Goal: Task Accomplishment & Management: Manage account settings

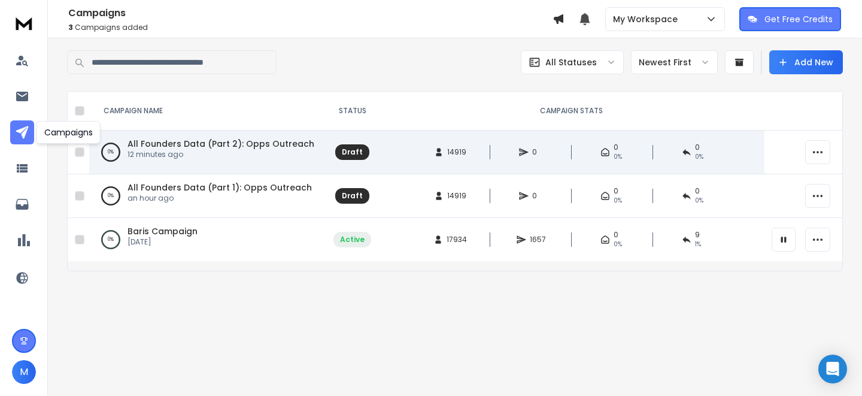
click at [225, 144] on span "All Founders Data (Part 2): Opps Outreach" at bounding box center [221, 144] width 187 height 12
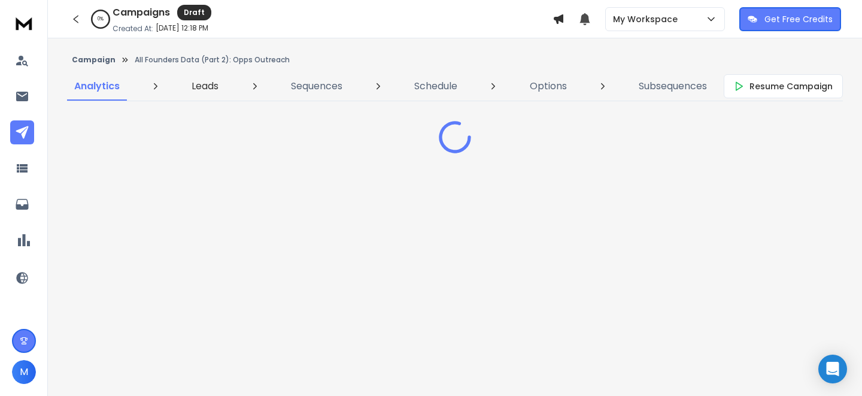
click at [214, 90] on p "Leads" at bounding box center [205, 86] width 27 height 14
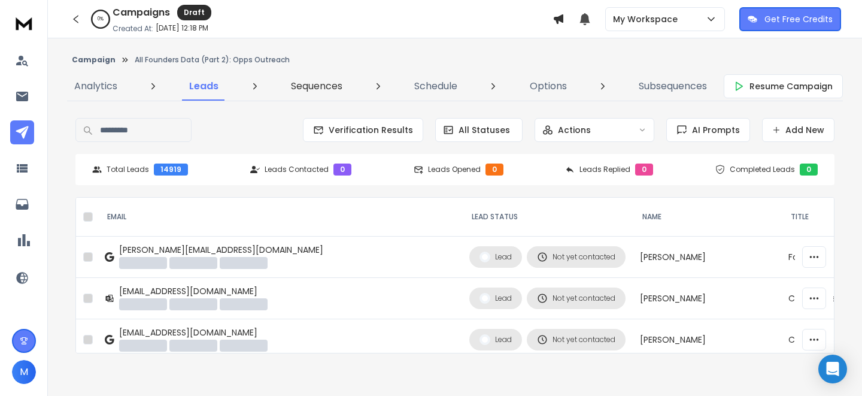
click at [304, 84] on p "Sequences" at bounding box center [317, 86] width 52 height 14
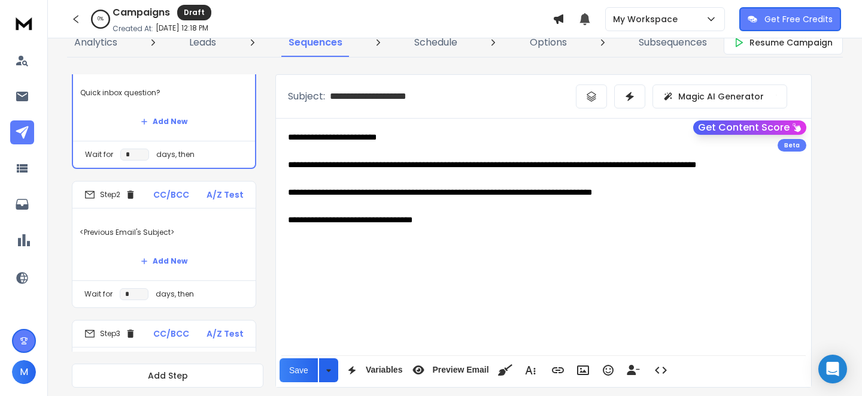
scroll to position [40, 0]
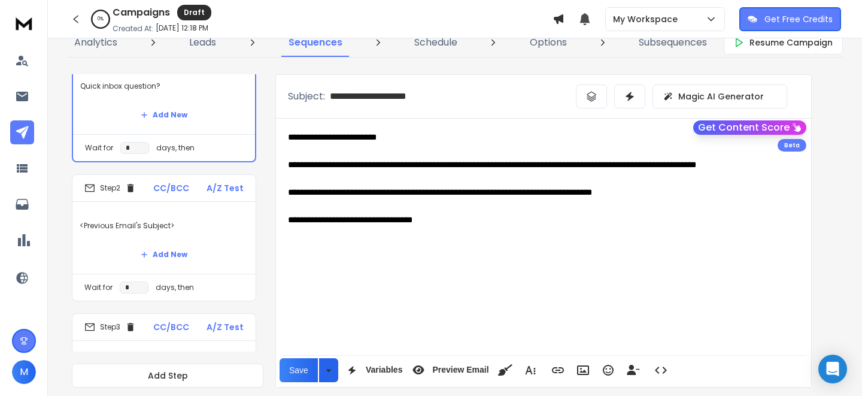
click at [201, 222] on p "<Previous Email's Subject>" at bounding box center [164, 226] width 169 height 34
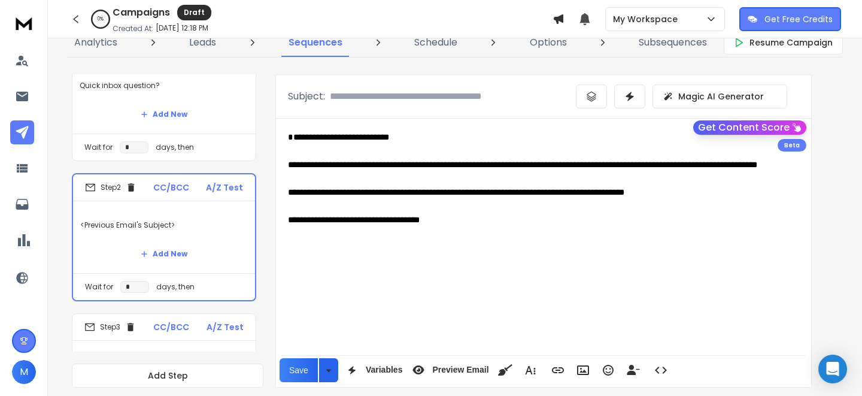
scroll to position [52, 0]
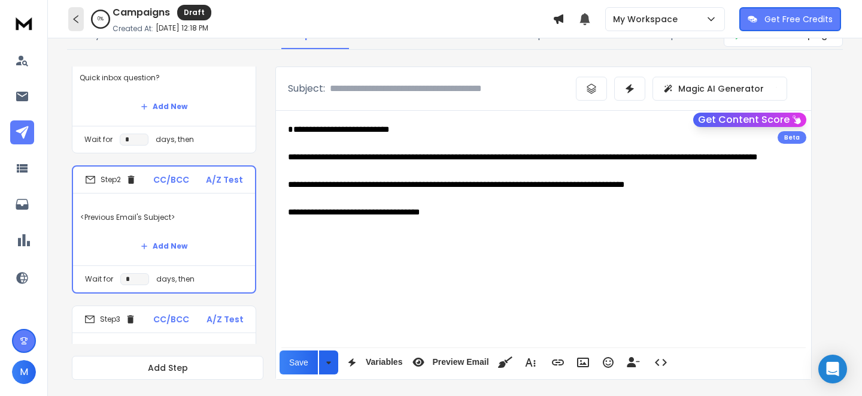
click at [74, 25] on button at bounding box center [76, 19] width 16 height 24
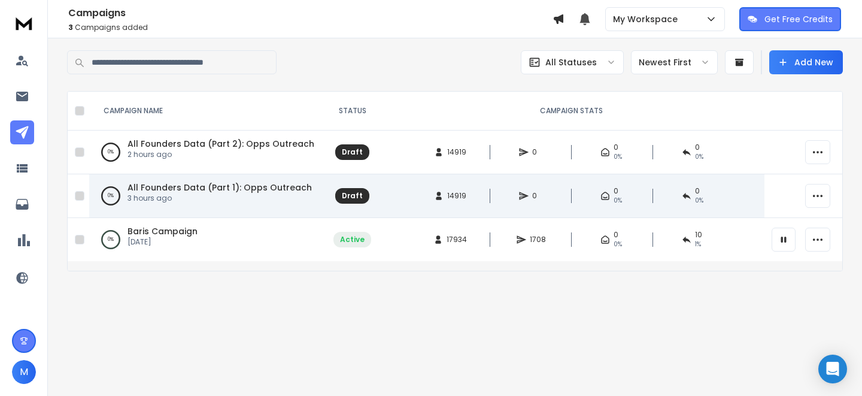
click at [225, 190] on span "All Founders Data (Part 1): Opps Outreach" at bounding box center [220, 187] width 184 height 12
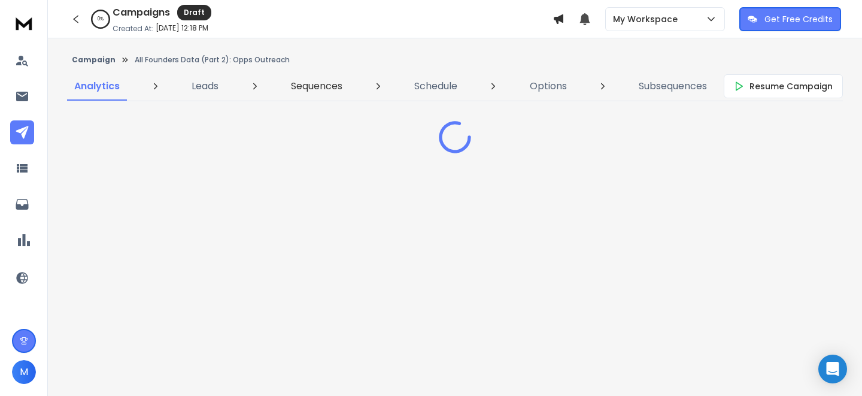
click at [325, 90] on p "Sequences" at bounding box center [317, 86] width 52 height 14
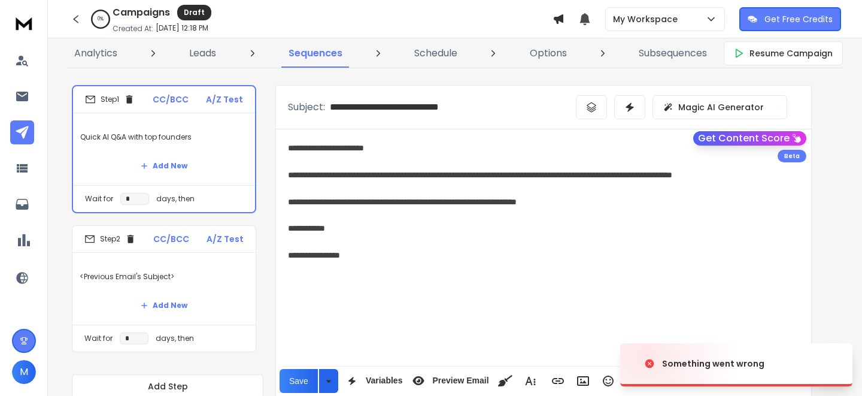
scroll to position [38, 0]
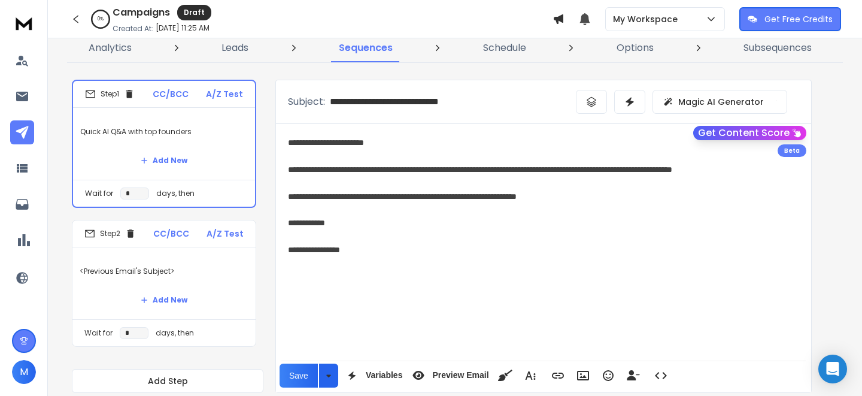
click at [189, 265] on p "<Previous Email's Subject>" at bounding box center [164, 272] width 169 height 34
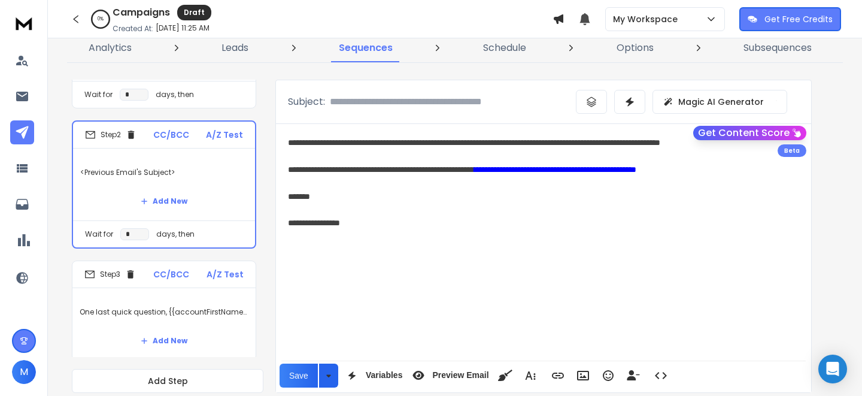
scroll to position [99, 0]
click at [201, 314] on p "One last quick question, {{accountFirstName}}" at bounding box center [164, 312] width 169 height 34
type input "**********"
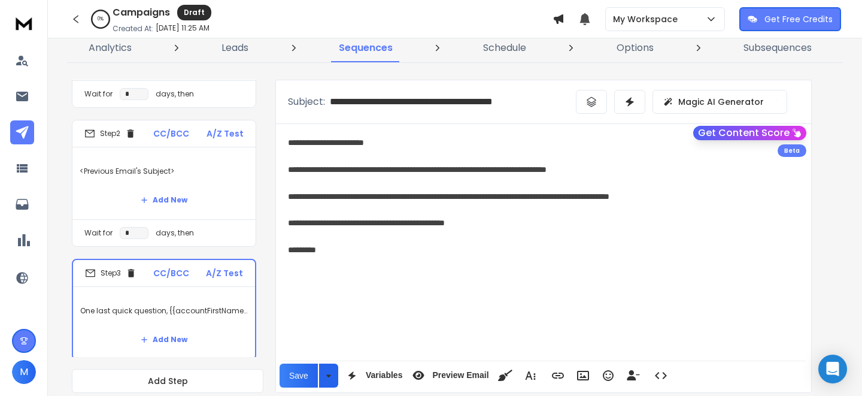
scroll to position [0, 0]
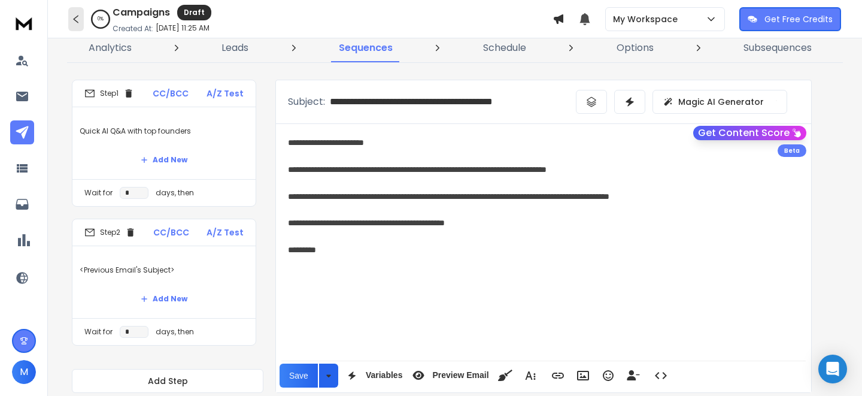
click at [77, 23] on icon at bounding box center [76, 19] width 11 height 11
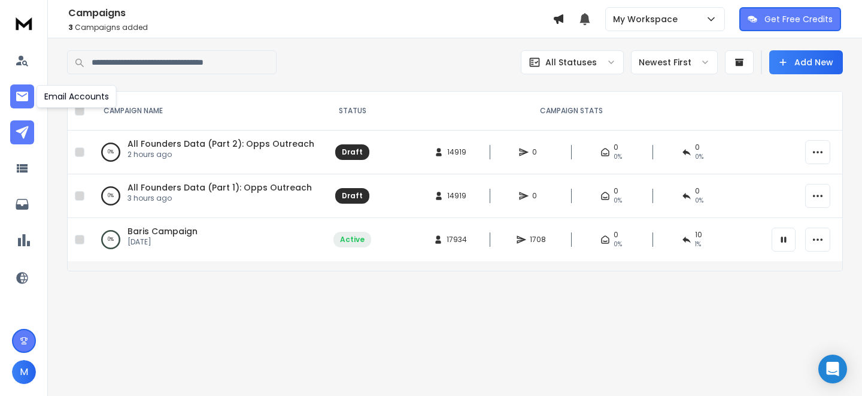
click at [22, 93] on icon at bounding box center [22, 97] width 12 height 10
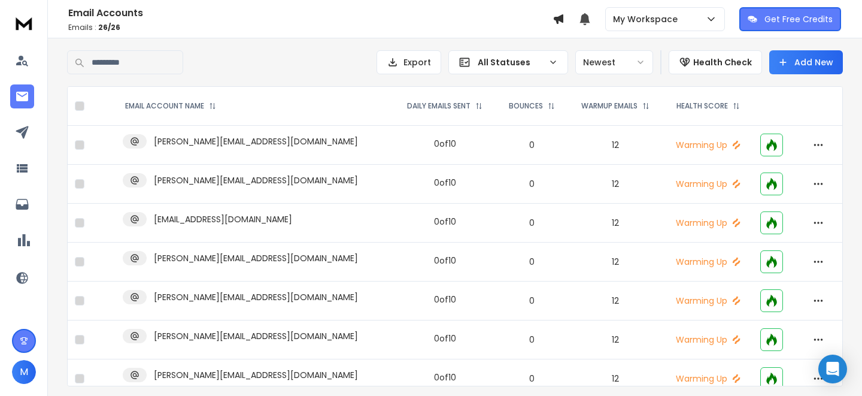
click at [152, 69] on input at bounding box center [125, 62] width 116 height 24
paste input "**********"
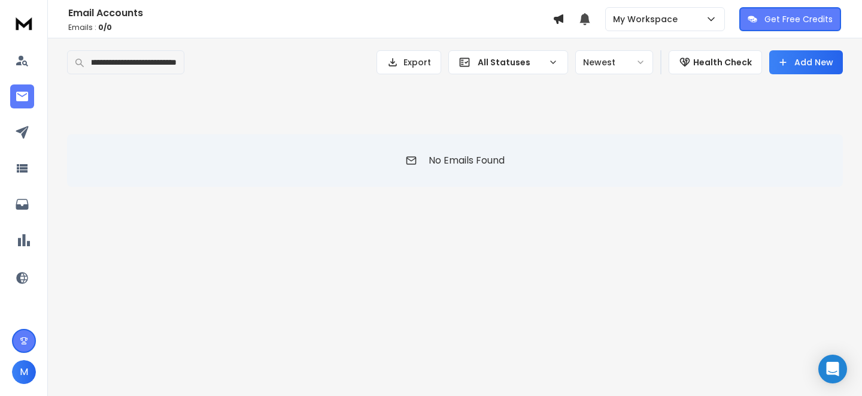
type input "**********"
click at [24, 128] on icon at bounding box center [22, 132] width 13 height 13
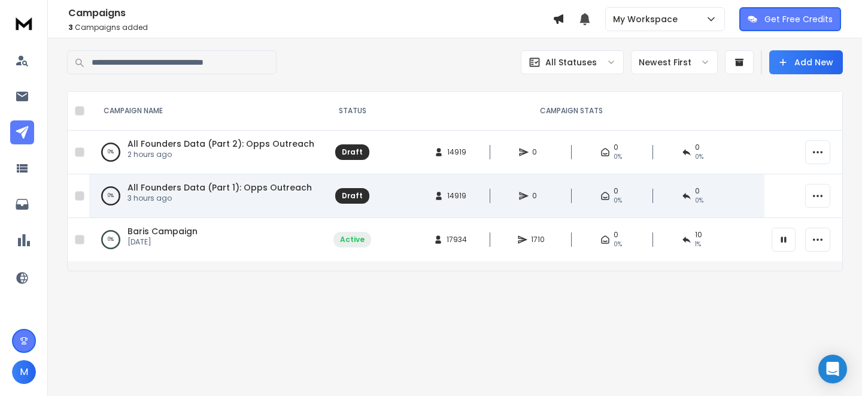
click at [806, 197] on button "button" at bounding box center [818, 196] width 25 height 24
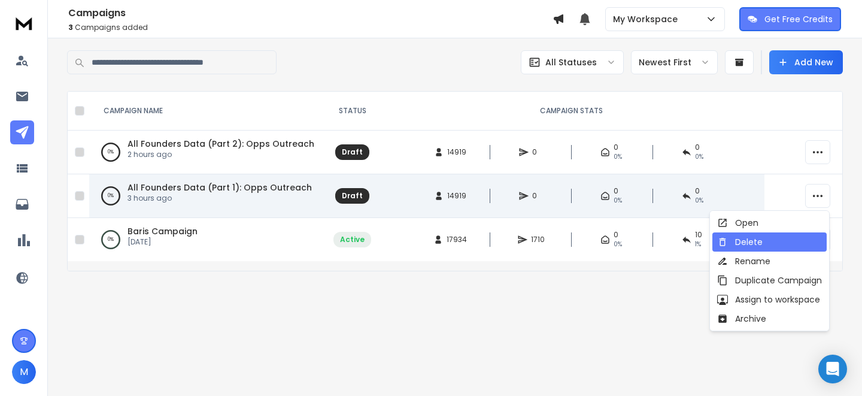
click at [189, 192] on span "All Founders Data (Part 1): Opps Outreach" at bounding box center [220, 187] width 184 height 12
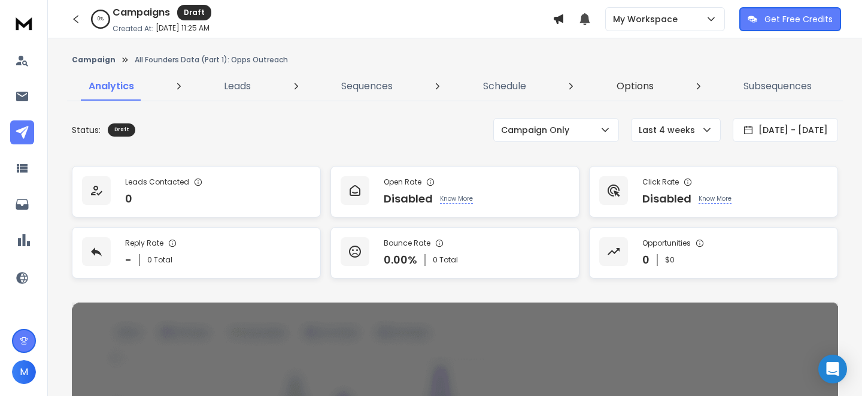
click at [627, 86] on p "Options" at bounding box center [635, 86] width 37 height 14
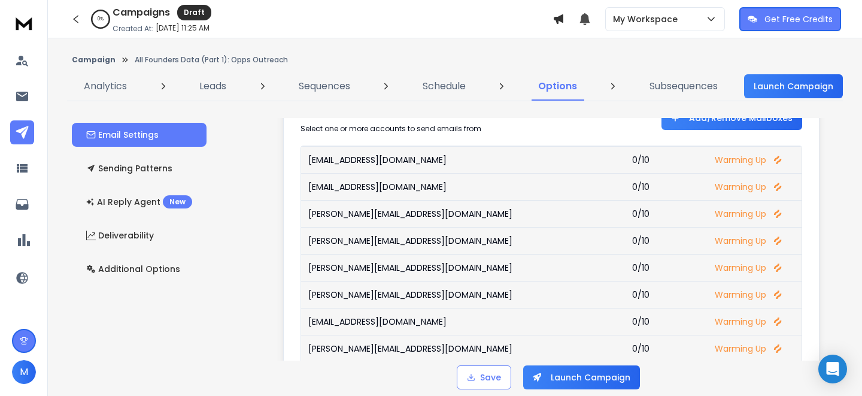
scroll to position [167, 0]
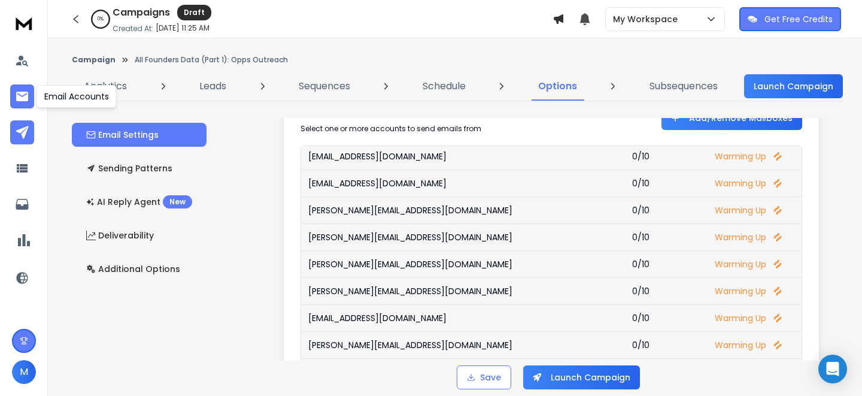
click at [22, 95] on icon at bounding box center [22, 97] width 12 height 10
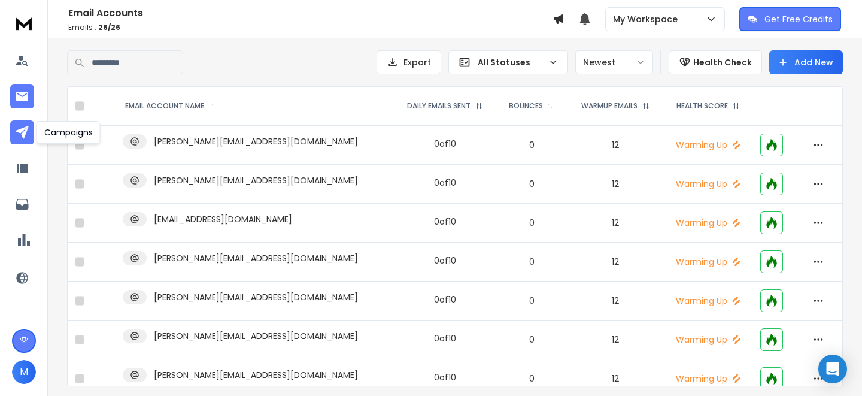
click at [32, 128] on link at bounding box center [22, 132] width 24 height 24
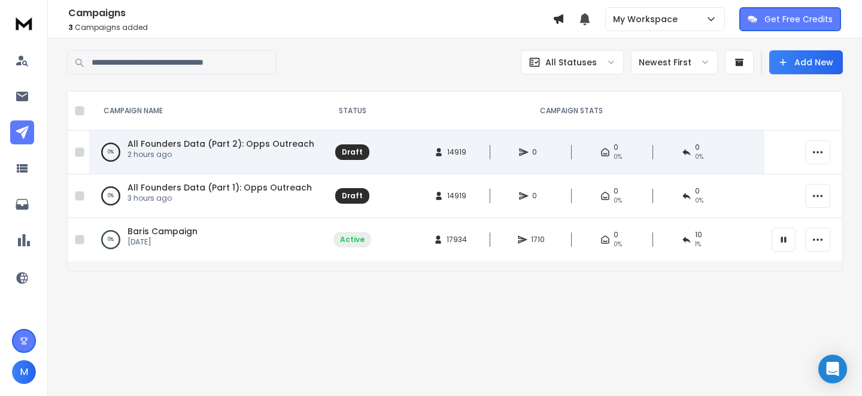
click at [199, 171] on td "0 % All Founders Data (Part 2): Opps Outreach 2 hours ago" at bounding box center [207, 153] width 237 height 44
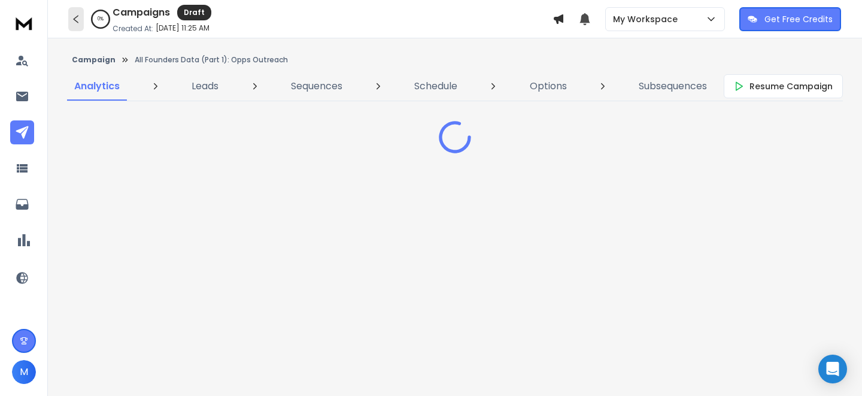
click at [81, 22] on button at bounding box center [76, 19] width 16 height 24
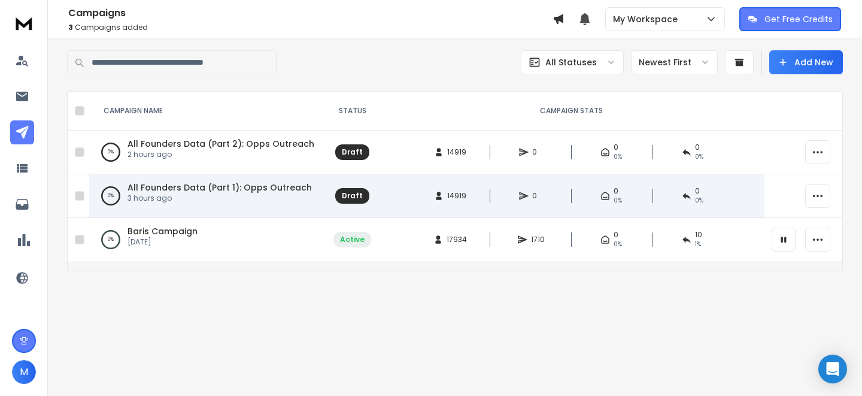
click at [191, 187] on span "All Founders Data (Part 1): Opps Outreach" at bounding box center [220, 187] width 184 height 12
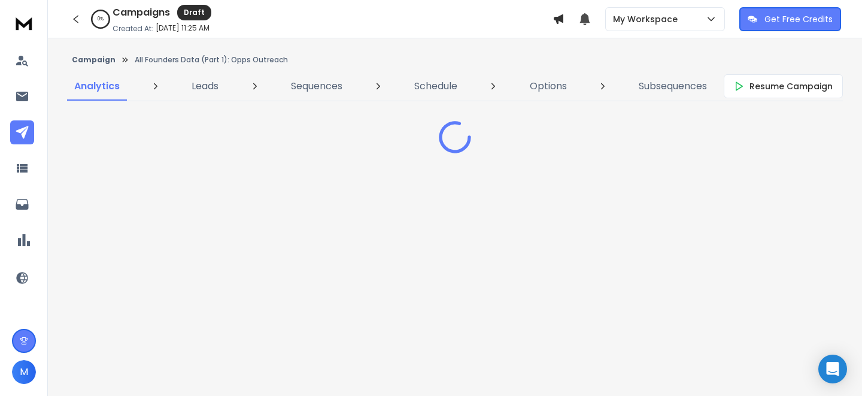
click at [626, 89] on div "Analytics Leads Sequences Schedule Options Subsequences" at bounding box center [390, 86] width 647 height 29
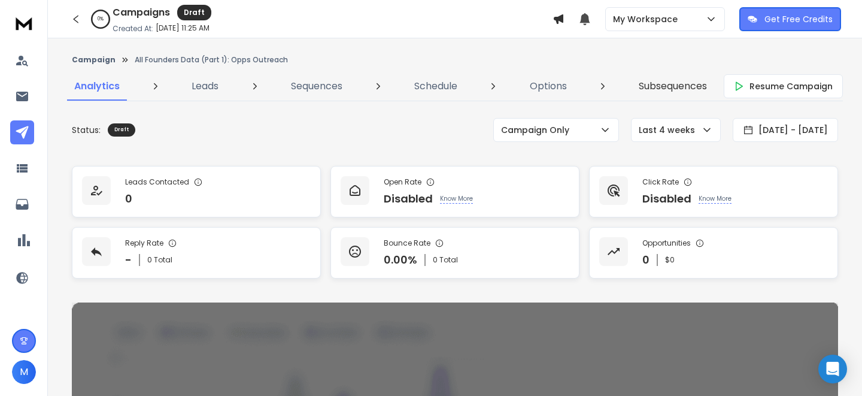
click at [644, 86] on p "Subsequences" at bounding box center [673, 86] width 68 height 14
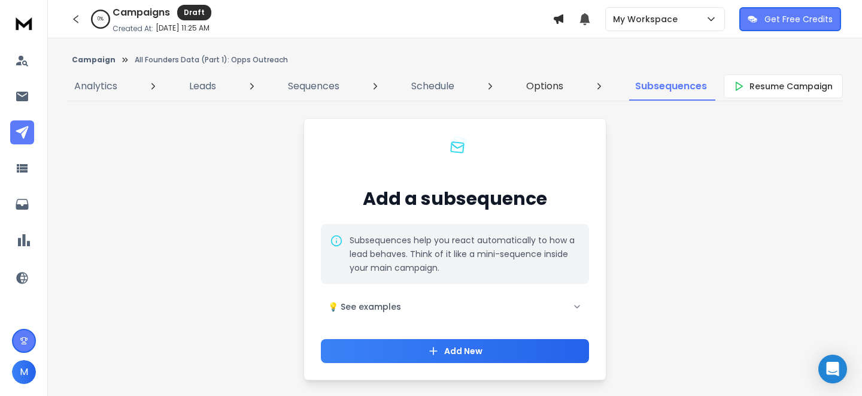
click at [563, 88] on p "Options" at bounding box center [544, 86] width 37 height 14
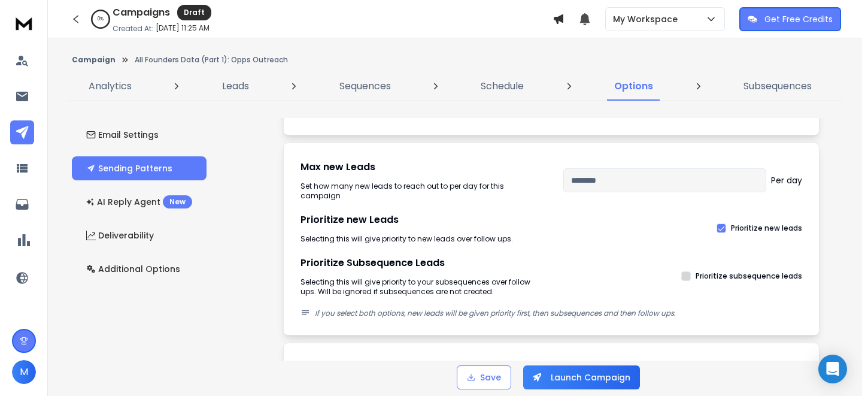
scroll to position [716, 0]
click at [585, 177] on input "***" at bounding box center [665, 181] width 203 height 24
type input "*"
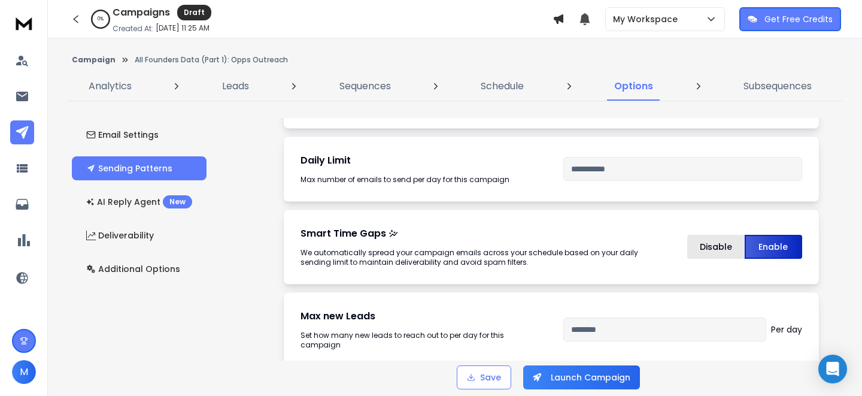
scroll to position [546, 0]
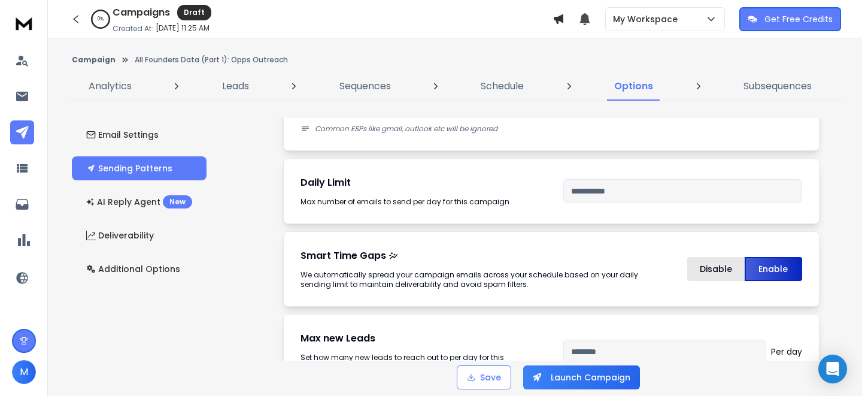
type input "***"
click at [580, 186] on input "***" at bounding box center [683, 191] width 239 height 24
click at [577, 186] on input "***" at bounding box center [683, 191] width 239 height 24
type input "***"
click at [574, 226] on div "**********" at bounding box center [551, 366] width 537 height 815
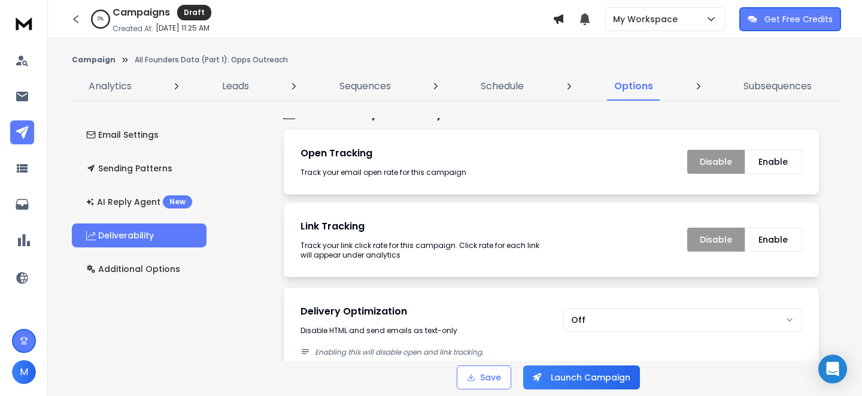
scroll to position [1366, 0]
click at [486, 377] on button "Save" at bounding box center [484, 377] width 55 height 24
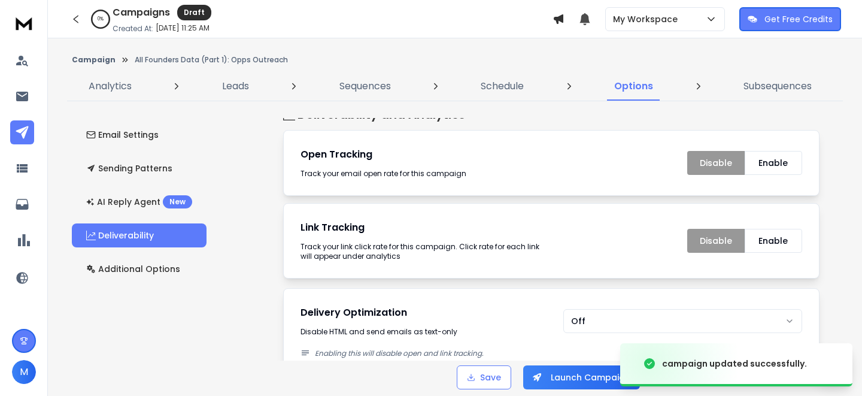
click at [570, 380] on button "Launch Campaign" at bounding box center [581, 377] width 117 height 24
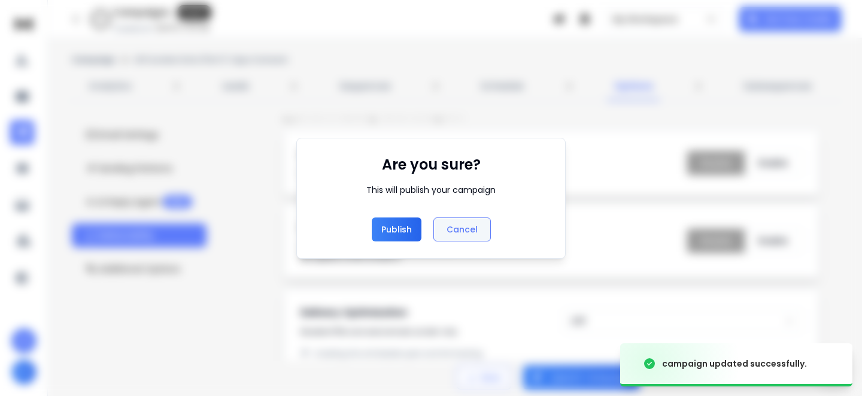
click at [456, 227] on button "Cancel" at bounding box center [462, 229] width 57 height 24
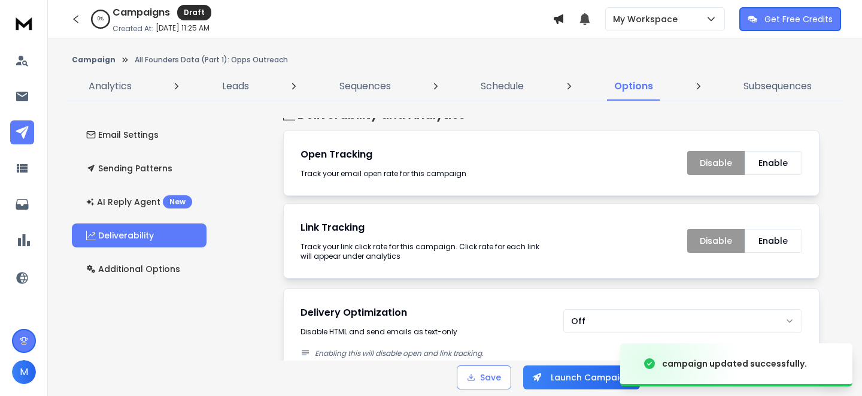
click at [572, 382] on button "Launch Campaign" at bounding box center [581, 377] width 117 height 24
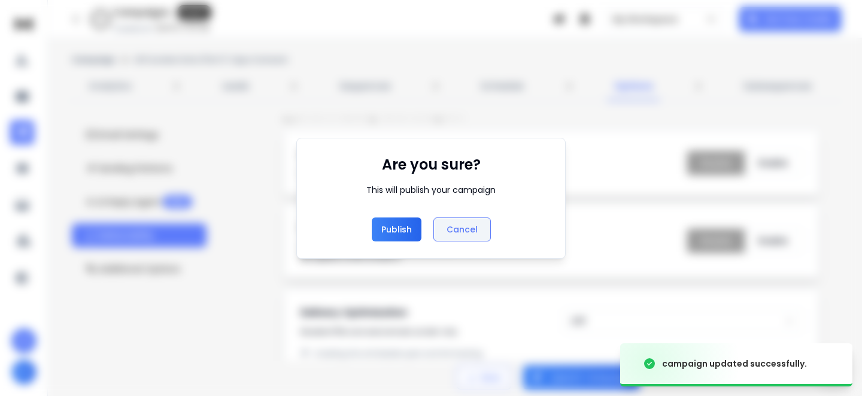
click at [414, 228] on button "Publish" at bounding box center [397, 229] width 50 height 24
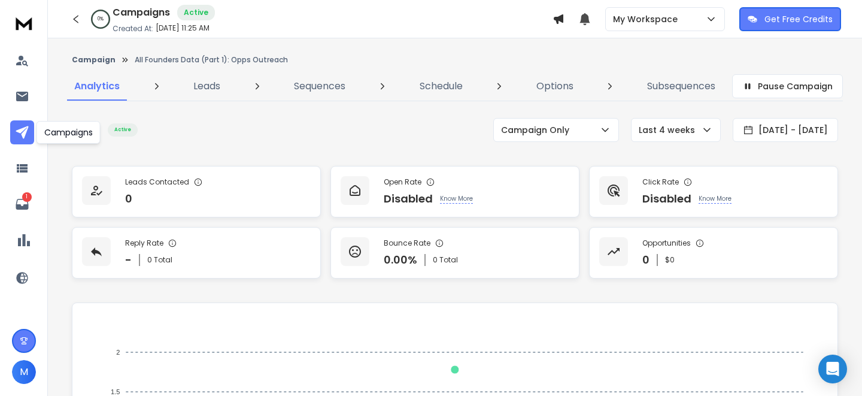
click at [25, 132] on icon at bounding box center [22, 132] width 13 height 13
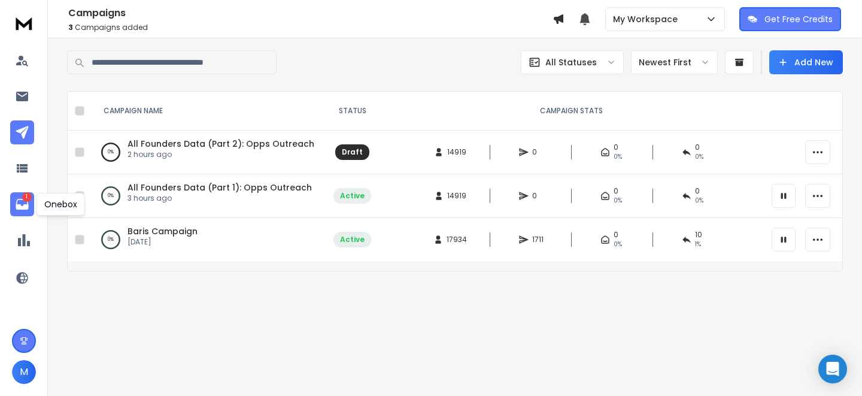
click at [23, 211] on link "1" at bounding box center [22, 204] width 24 height 24
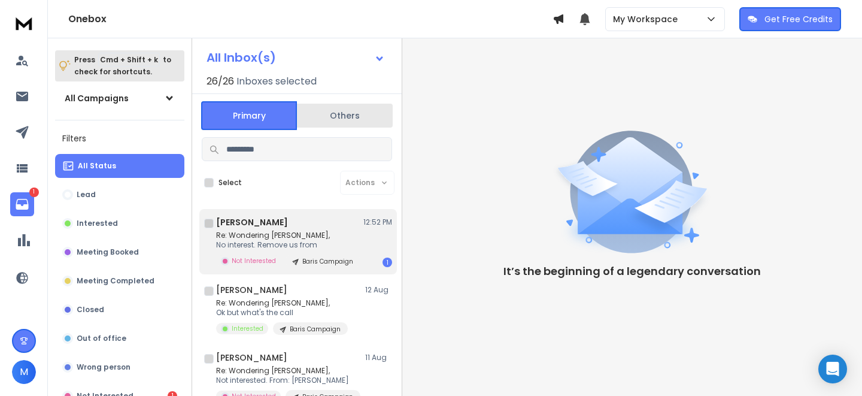
click at [279, 219] on div "Steven Wyer 12:52 PM" at bounding box center [304, 222] width 176 height 12
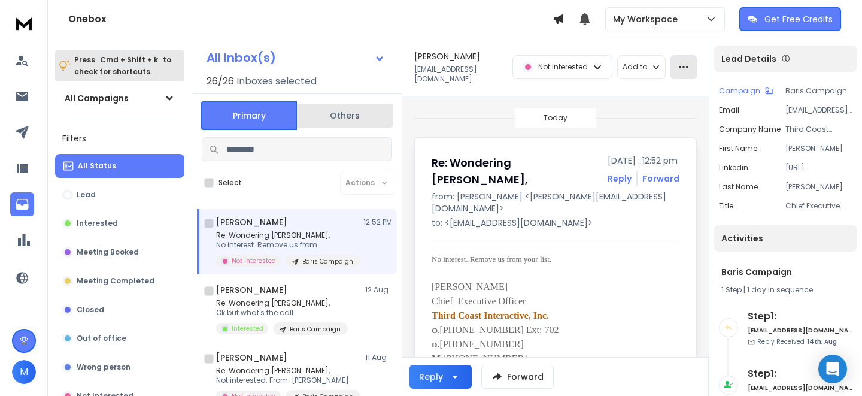
click at [679, 63] on icon "button" at bounding box center [684, 67] width 11 height 11
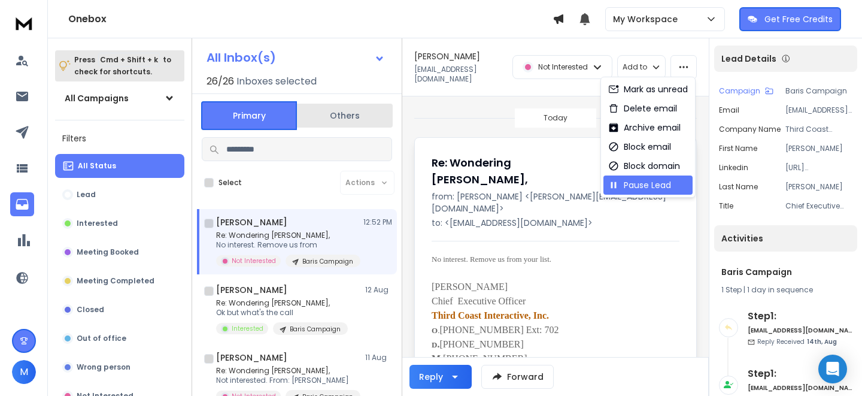
click at [632, 184] on div "Pause Lead" at bounding box center [639, 185] width 63 height 12
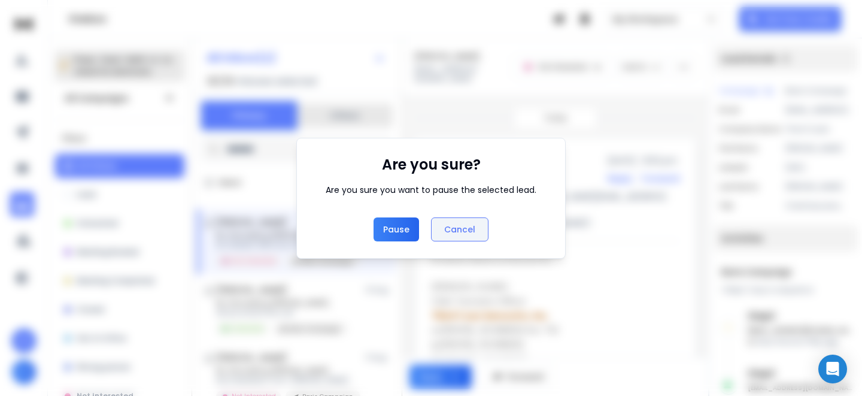
click at [393, 233] on button "Pause" at bounding box center [397, 229] width 46 height 24
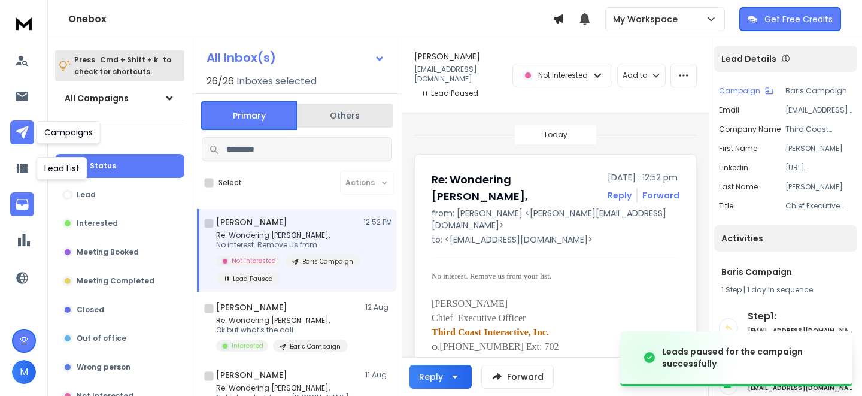
click at [15, 138] on icon at bounding box center [22, 132] width 14 height 14
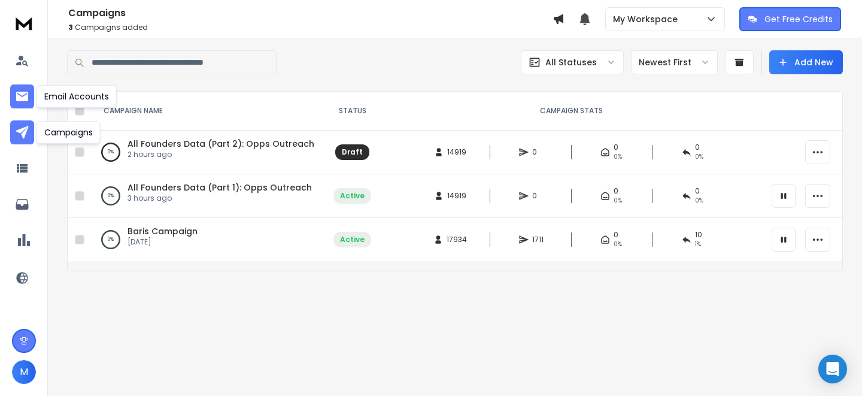
click at [20, 92] on icon at bounding box center [22, 97] width 12 height 10
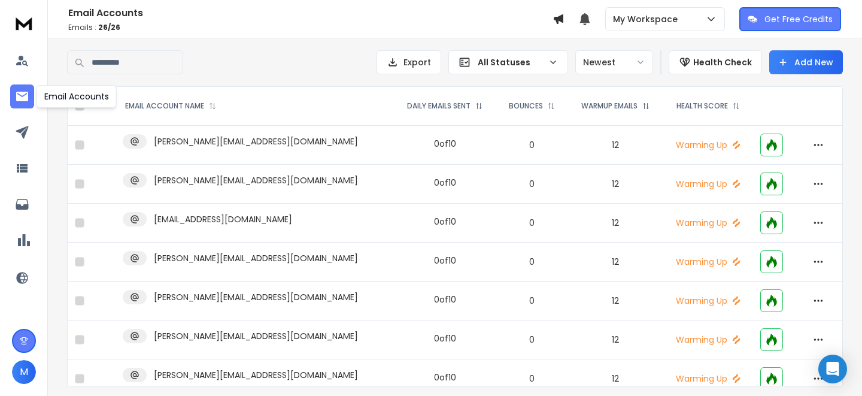
click at [817, 69] on button "Add New" at bounding box center [807, 62] width 74 height 24
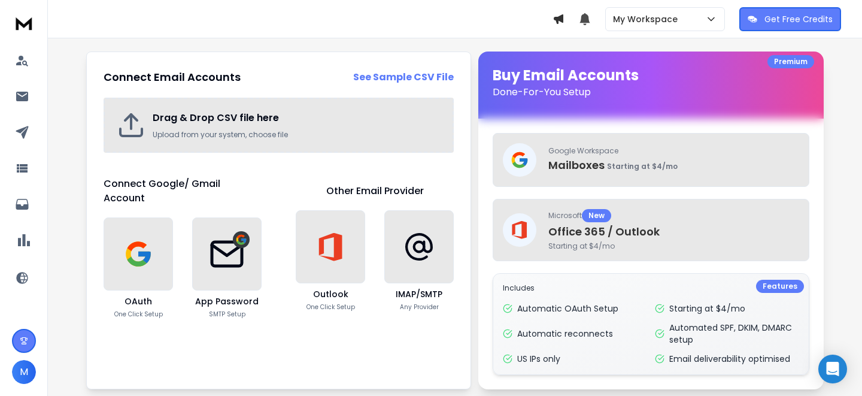
scroll to position [83, 0]
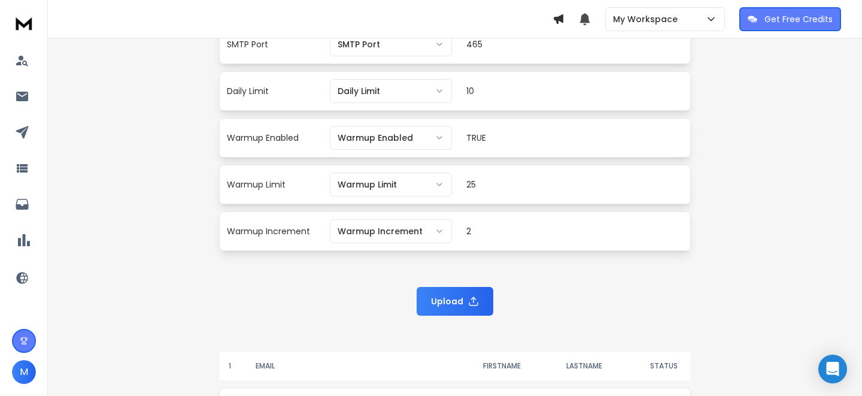
scroll to position [712, 0]
click at [466, 307] on button "Upload" at bounding box center [455, 300] width 77 height 29
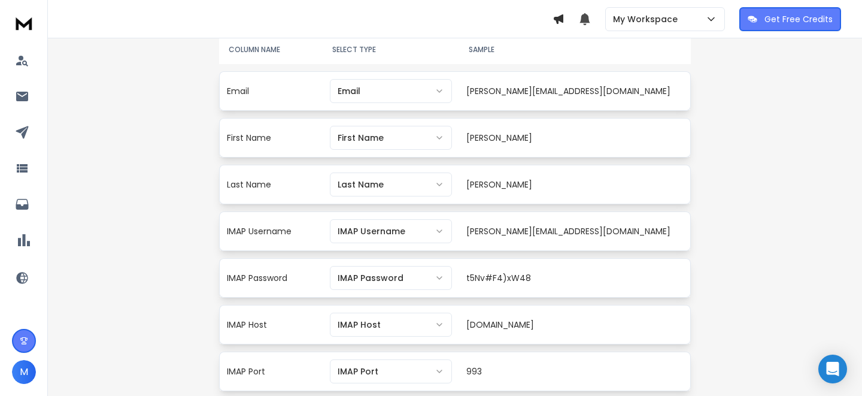
scroll to position [0, 0]
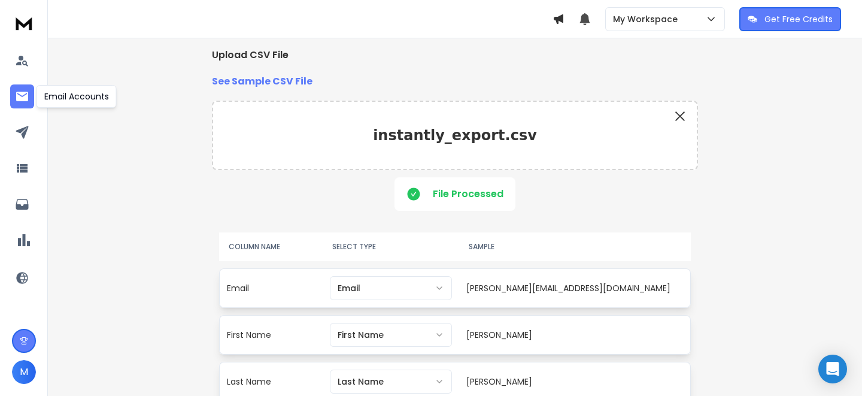
click at [20, 99] on icon at bounding box center [22, 97] width 12 height 10
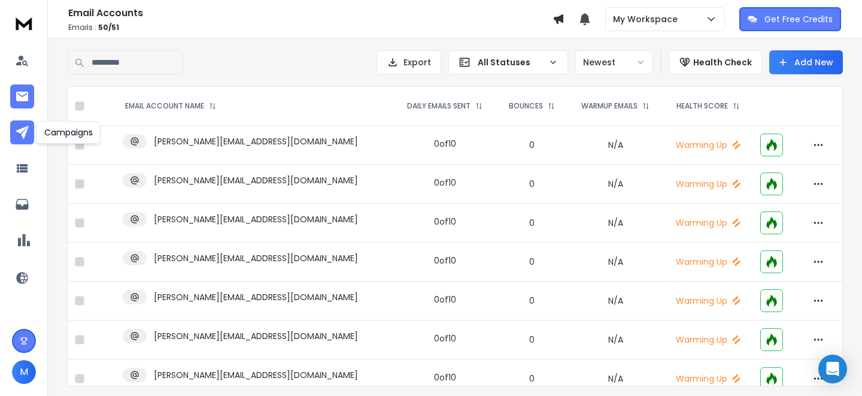
click at [27, 135] on icon at bounding box center [22, 132] width 14 height 14
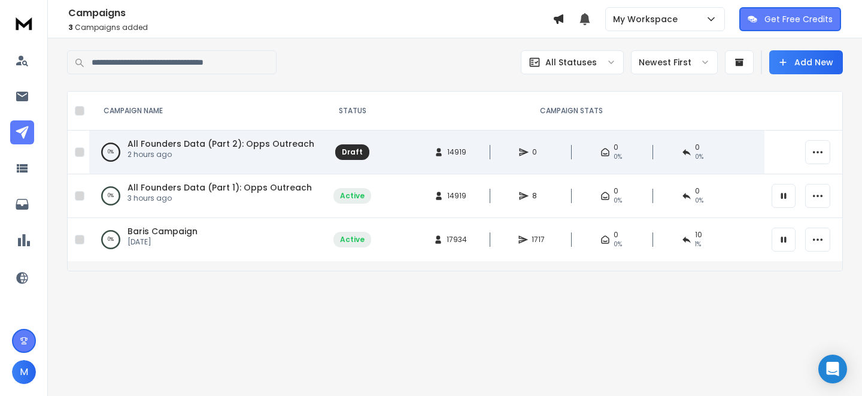
click at [205, 140] on span "All Founders Data (Part 2): Opps Outreach" at bounding box center [221, 144] width 187 height 12
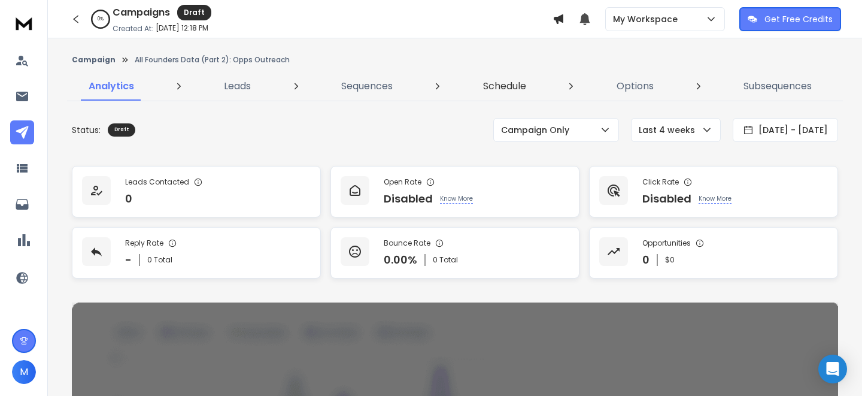
click at [505, 84] on p "Schedule" at bounding box center [504, 86] width 43 height 14
click at [637, 87] on p "Options" at bounding box center [635, 86] width 37 height 14
click at [638, 80] on p "Options" at bounding box center [635, 86] width 37 height 14
click at [478, 80] on link "Schedule" at bounding box center [504, 86] width 57 height 29
click at [737, 84] on link "Subsequences" at bounding box center [778, 86] width 83 height 29
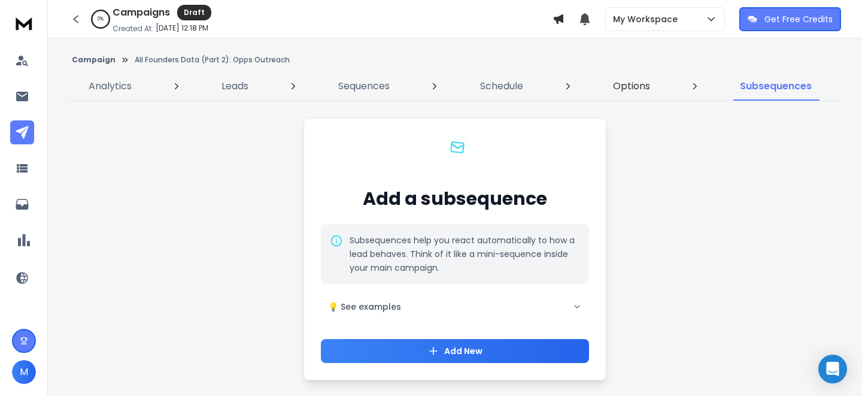
click at [628, 81] on p "Options" at bounding box center [631, 86] width 37 height 14
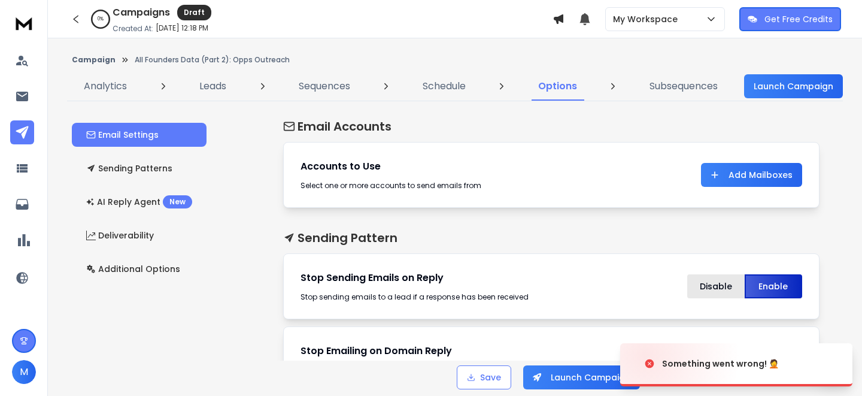
click at [753, 176] on button "Add Mailboxes" at bounding box center [751, 175] width 101 height 24
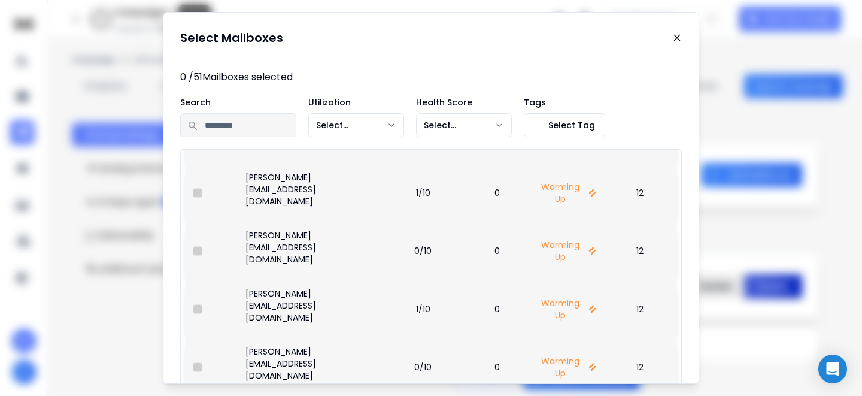
scroll to position [931, 0]
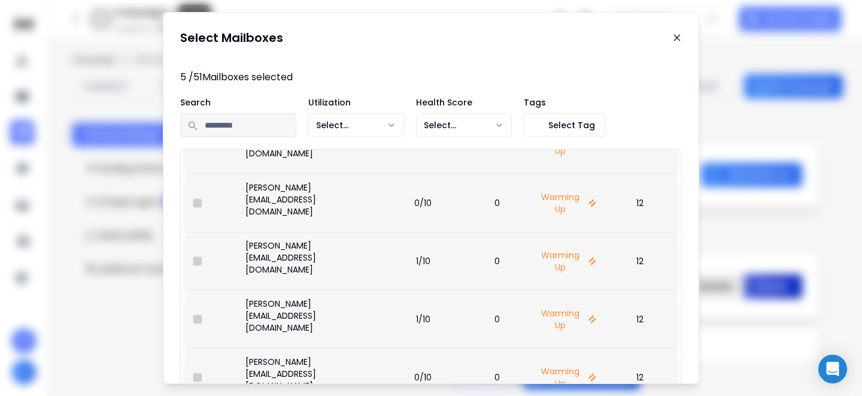
scroll to position [1118, 0]
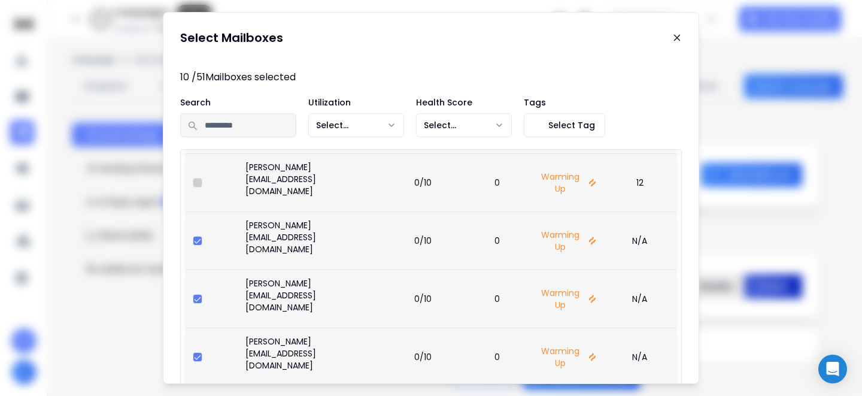
scroll to position [1313, 0]
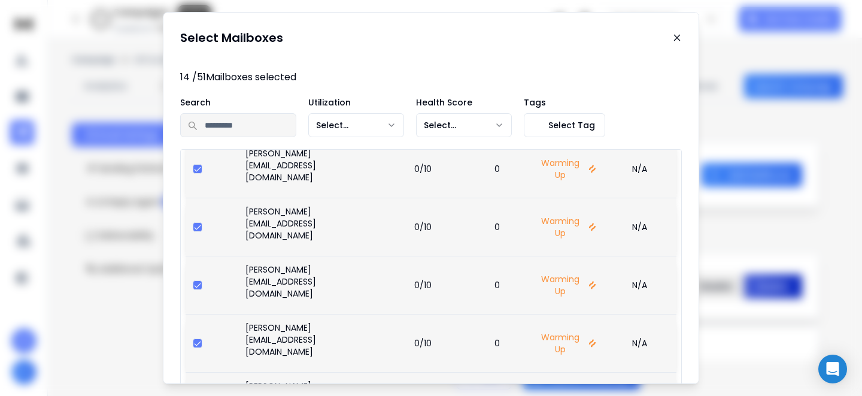
scroll to position [1483, 0]
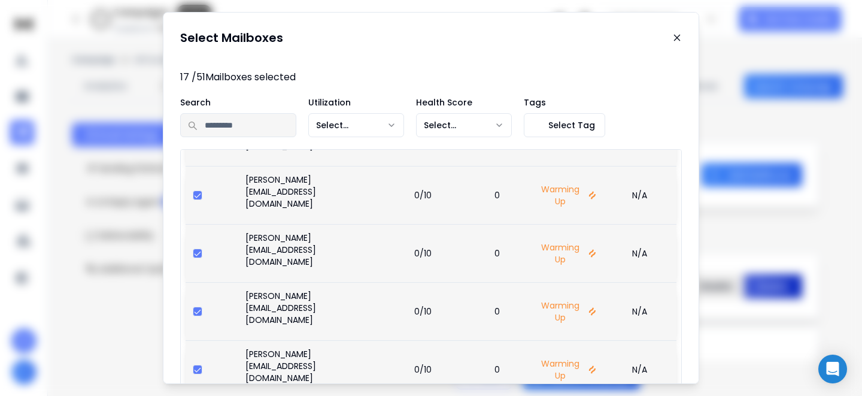
scroll to position [1581, 0]
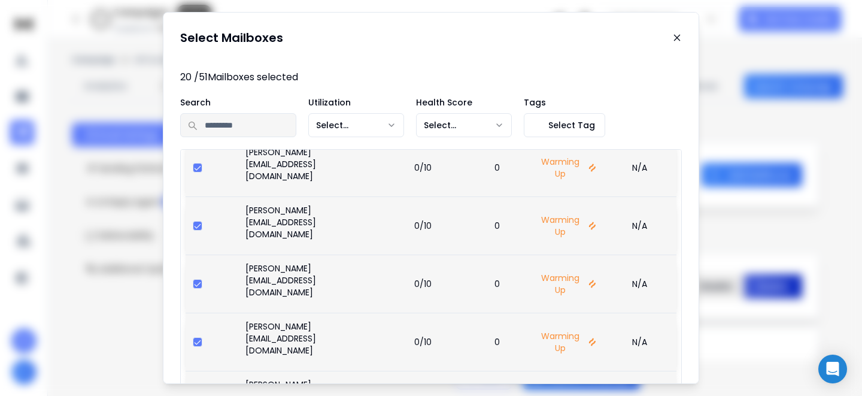
scroll to position [1724, 0]
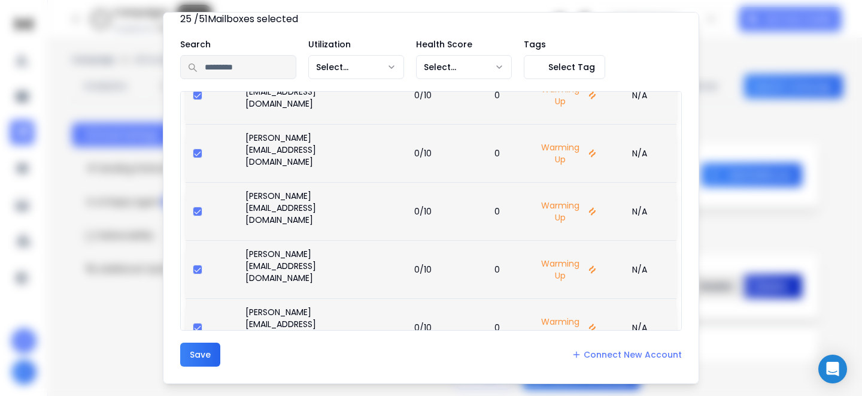
click at [211, 354] on button "Save" at bounding box center [200, 355] width 40 height 24
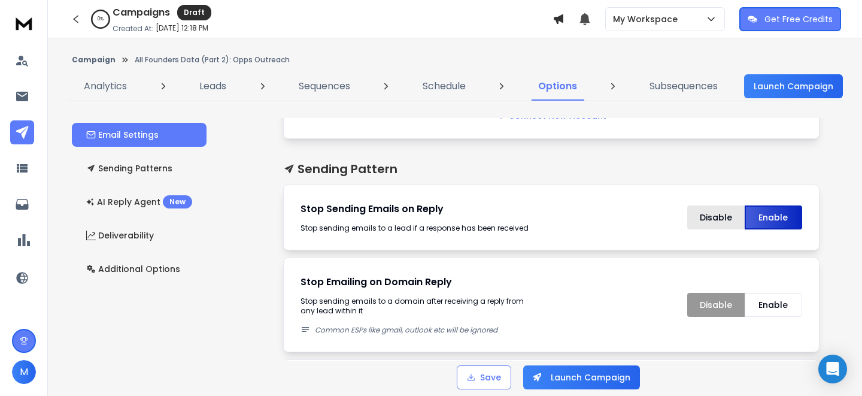
scroll to position [359, 0]
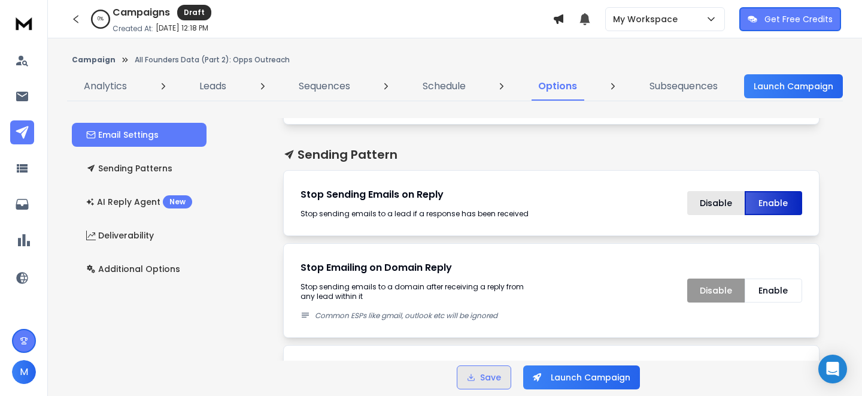
click at [467, 380] on button "Save" at bounding box center [484, 377] width 55 height 24
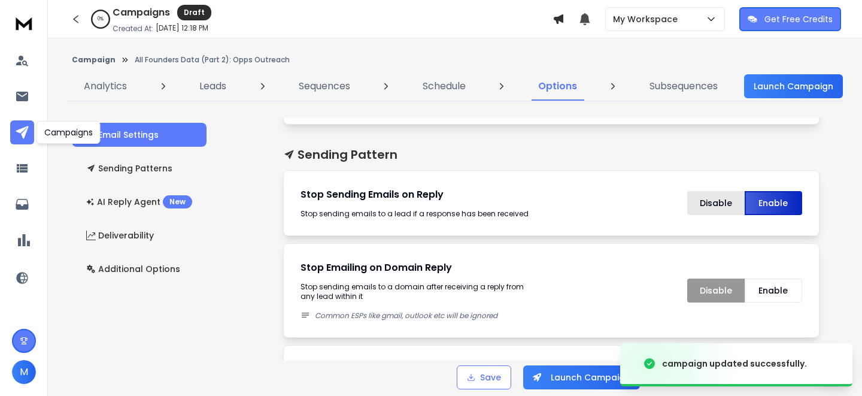
click at [19, 126] on icon at bounding box center [22, 132] width 14 height 14
